Goal: Navigation & Orientation: Find specific page/section

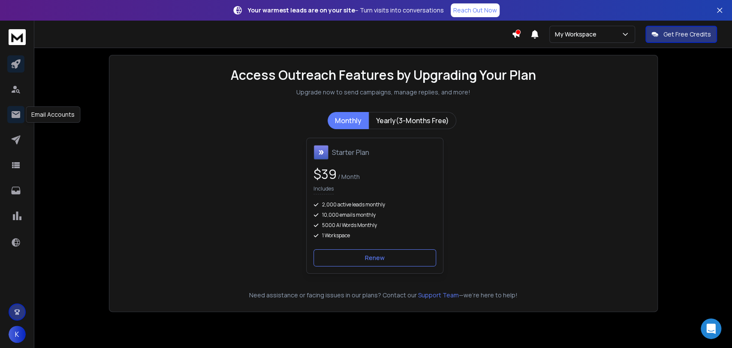
click at [16, 117] on icon at bounding box center [16, 114] width 9 height 7
click at [16, 116] on icon at bounding box center [16, 114] width 9 height 7
click at [12, 90] on icon at bounding box center [16, 89] width 10 height 10
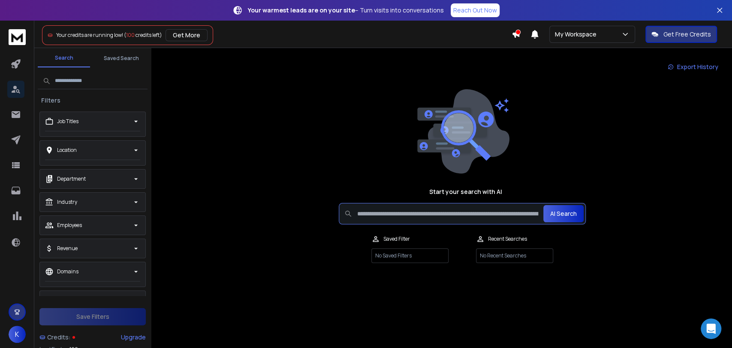
click at [15, 30] on img at bounding box center [17, 37] width 17 height 16
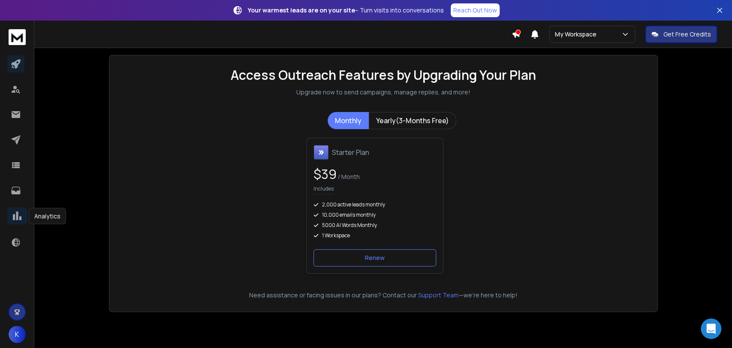
click at [14, 223] on link at bounding box center [17, 216] width 20 height 20
click at [14, 221] on icon at bounding box center [17, 215] width 13 height 13
click at [16, 216] on icon at bounding box center [17, 215] width 9 height 9
